Goal: Communication & Community: Answer question/provide support

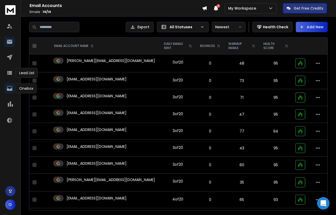
click at [9, 92] on link at bounding box center [9, 88] width 10 height 10
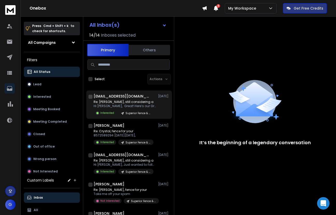
click at [121, 102] on p "Re: [PERSON_NAME], still considering a" at bounding box center [125, 102] width 62 height 4
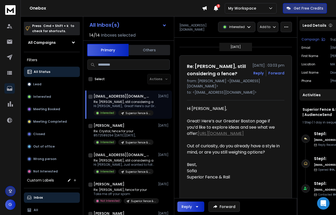
click at [209, 113] on div "Hi [PERSON_NAME], Great! Here’s our Greater Boston page if you’d like to explor…" at bounding box center [233, 121] width 93 height 31
click at [221, 118] on div "Hi [PERSON_NAME], Great! Here’s our Greater Boston page if you’d like to explor…" at bounding box center [233, 121] width 93 height 31
click at [235, 107] on div "Hi [PERSON_NAME], Great! Here’s our Greater Boston page if you’d like to explor…" at bounding box center [233, 121] width 93 height 31
click at [216, 113] on div "Hi [PERSON_NAME], Great! Here’s our Greater Boston page if you’d like to explor…" at bounding box center [233, 121] width 93 height 31
click at [216, 111] on div "Hi [PERSON_NAME], Great! Here’s our Greater Boston page if you’d like to explor…" at bounding box center [233, 121] width 93 height 31
